Goal: Communication & Community: Share content

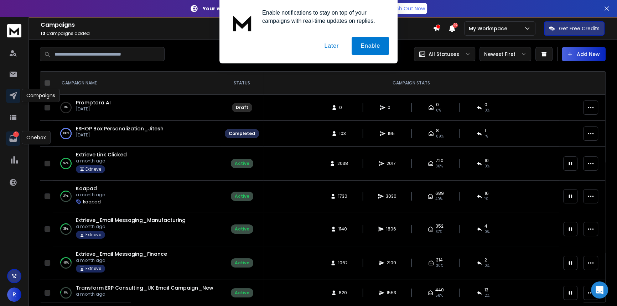
click at [15, 136] on link "1" at bounding box center [13, 139] width 14 height 14
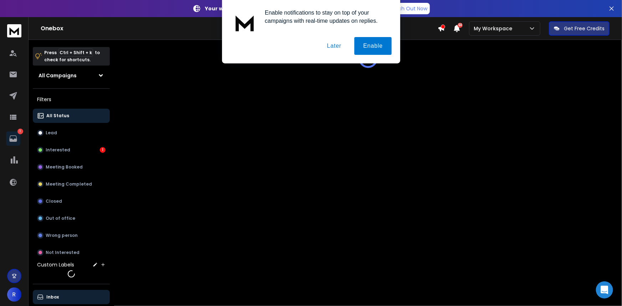
click at [15, 137] on icon at bounding box center [13, 138] width 9 height 9
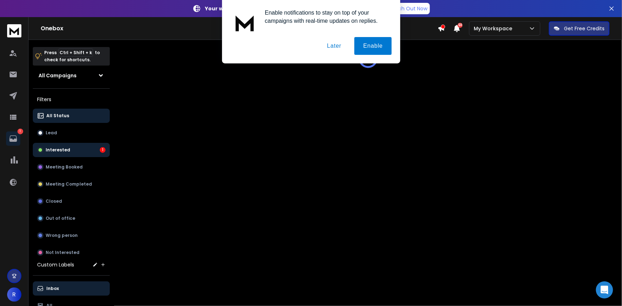
click at [56, 146] on button "Interested 1" at bounding box center [71, 150] width 77 height 14
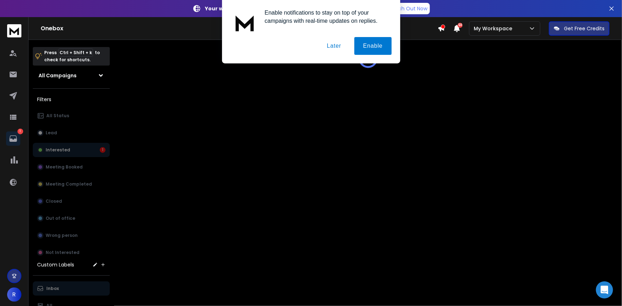
click at [337, 46] on button "Later" at bounding box center [334, 46] width 32 height 18
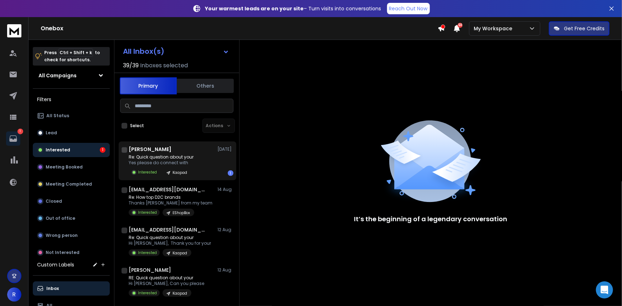
click at [188, 162] on p "Yes please do connect with" at bounding box center [161, 163] width 65 height 6
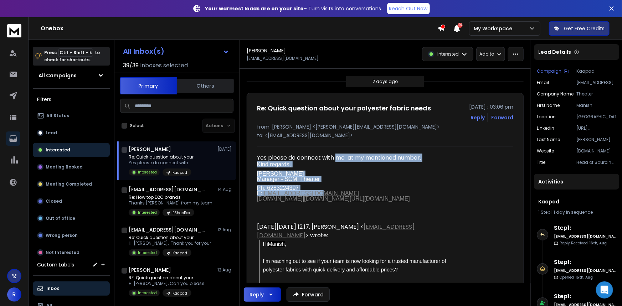
drag, startPoint x: 335, startPoint y: 157, endPoint x: 425, endPoint y: 192, distance: 96.3
click at [425, 192] on div "Yes please do connect with me at my mentioned number. Kind regards, [PERSON_NAM…" at bounding box center [361, 184] width 208 height 61
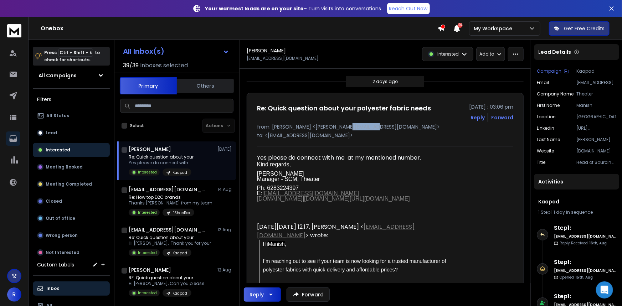
drag, startPoint x: 372, startPoint y: 127, endPoint x: 347, endPoint y: 128, distance: 25.0
click at [347, 128] on p "from: [PERSON_NAME] <[PERSON_NAME][EMAIL_ADDRESS][DOMAIN_NAME]>" at bounding box center [385, 126] width 256 height 7
copy p "[DOMAIN_NAME]"
click at [314, 180] on font "[PERSON_NAME] Manager - SCM, Theater" at bounding box center [288, 176] width 63 height 11
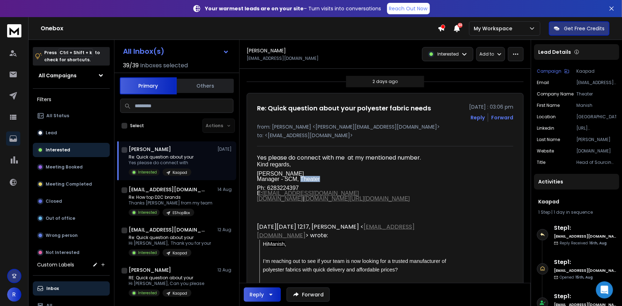
copy font "Theater"
click at [284, 198] on link "[DOMAIN_NAME]" at bounding box center [280, 199] width 46 height 6
click at [309, 296] on button "Forward" at bounding box center [308, 295] width 43 height 14
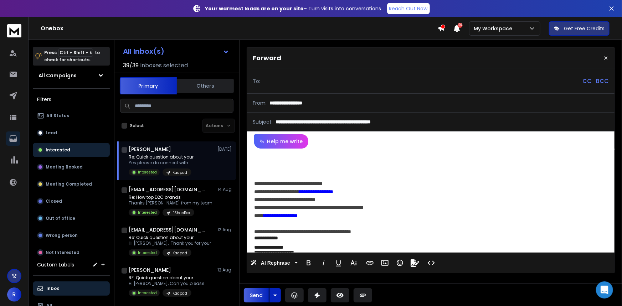
click at [302, 82] on input at bounding box center [288, 81] width 50 height 13
paste input "**********"
type input "**********"
